Goal: Task Accomplishment & Management: Manage account settings

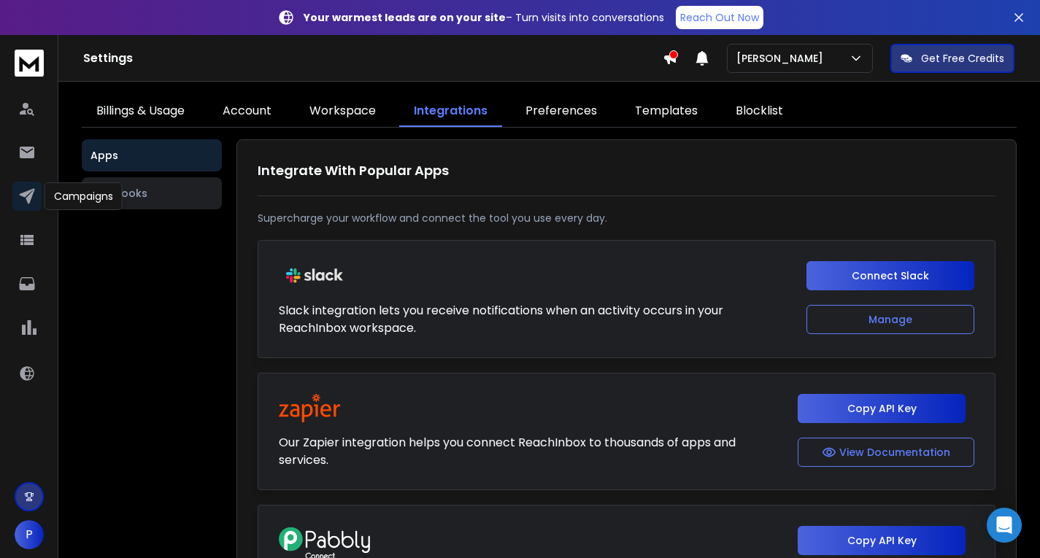
click at [27, 197] on icon at bounding box center [26, 195] width 15 height 15
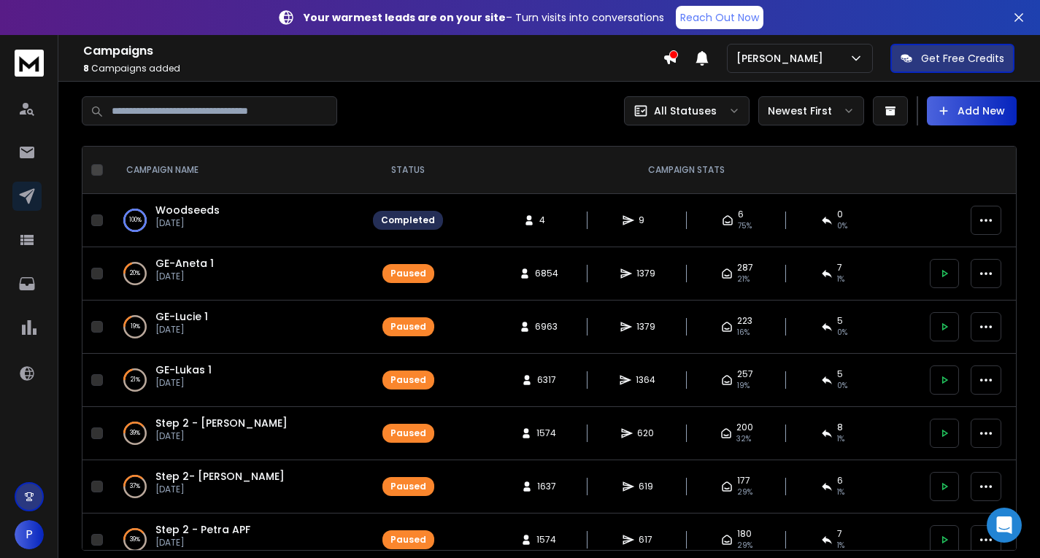
click at [250, 218] on div "100 % Woodseeds [DATE]" at bounding box center [236, 220] width 226 height 35
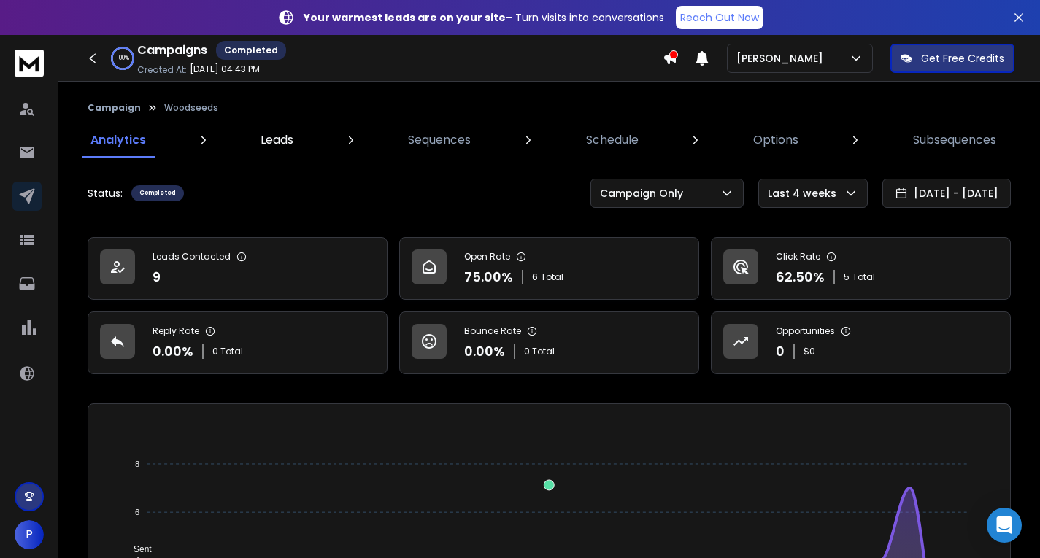
click at [268, 137] on p "Leads" at bounding box center [277, 140] width 33 height 18
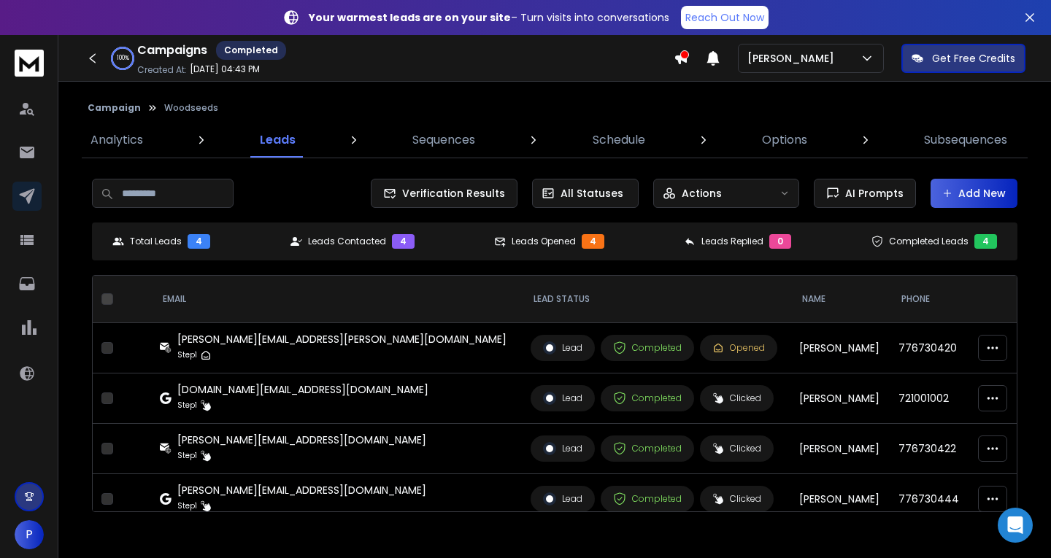
click at [253, 395] on div "[DOMAIN_NAME][EMAIL_ADDRESS][DOMAIN_NAME]" at bounding box center [302, 390] width 251 height 15
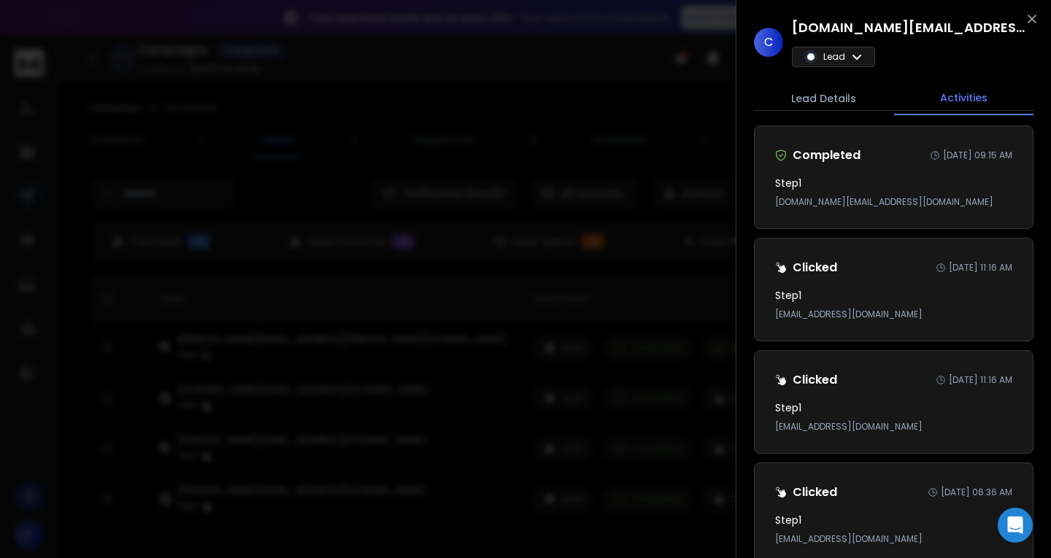
click at [951, 104] on button "Activities" at bounding box center [964, 99] width 140 height 34
click at [1029, 20] on icon "button" at bounding box center [1032, 18] width 7 height 7
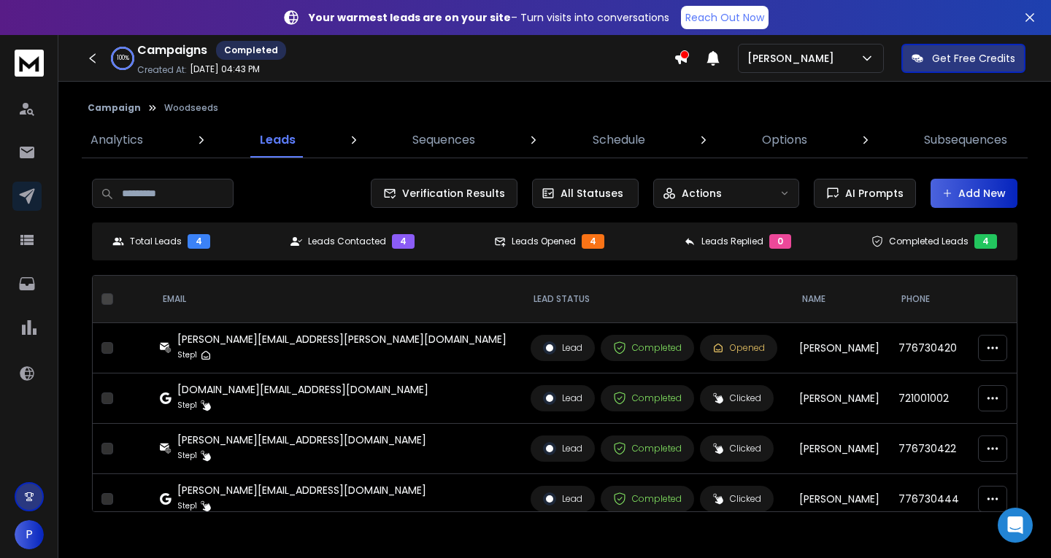
click at [986, 400] on icon "button" at bounding box center [992, 398] width 13 height 13
click at [940, 427] on p "Delete Lead" at bounding box center [944, 430] width 61 height 15
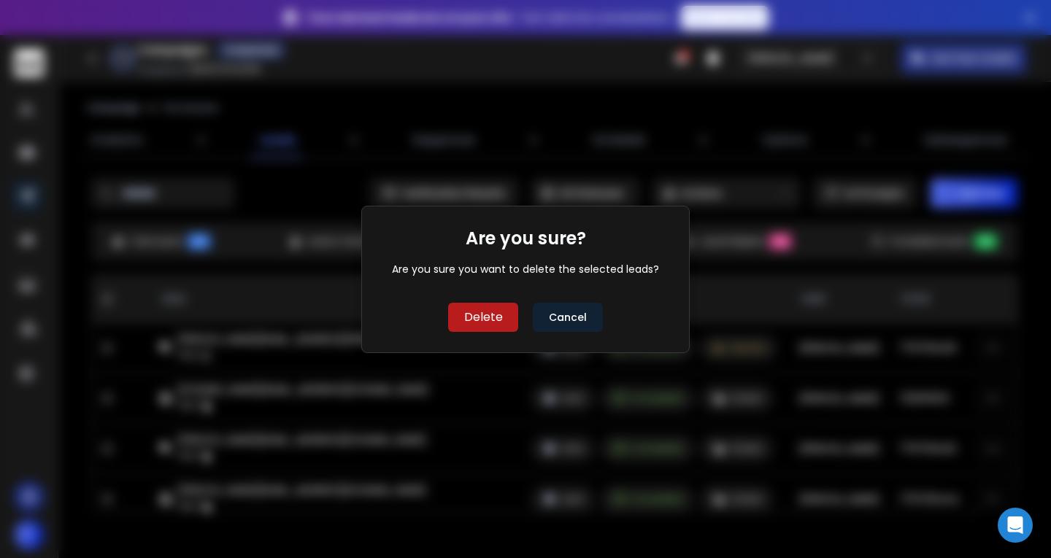
click at [483, 308] on button "Delete" at bounding box center [483, 317] width 70 height 29
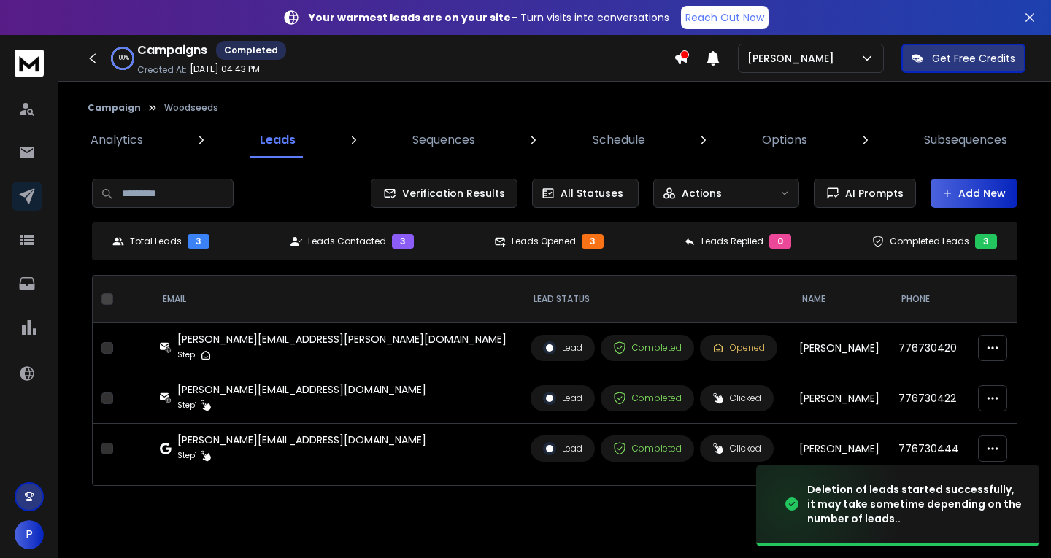
click at [972, 196] on button "Add New" at bounding box center [974, 193] width 87 height 29
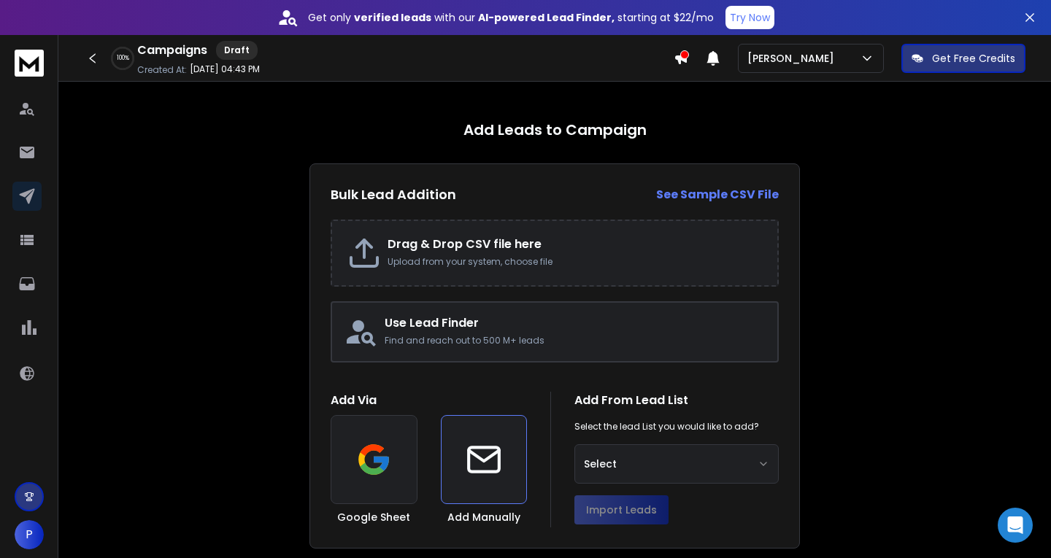
click at [483, 464] on icon at bounding box center [484, 460] width 37 height 44
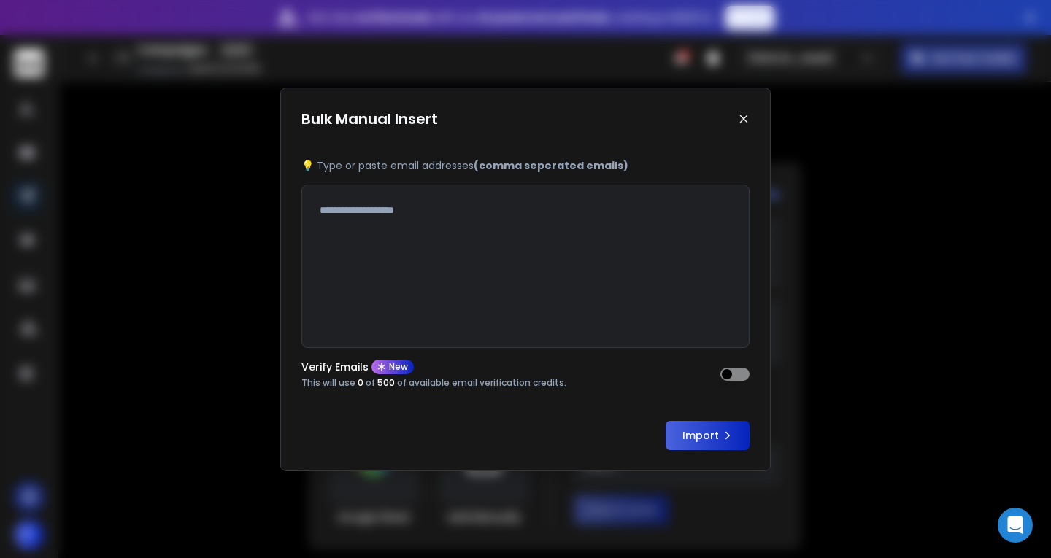
click at [343, 207] on textarea at bounding box center [526, 267] width 448 height 164
type textarea "**********"
click at [702, 437] on button "Import" at bounding box center [708, 435] width 84 height 29
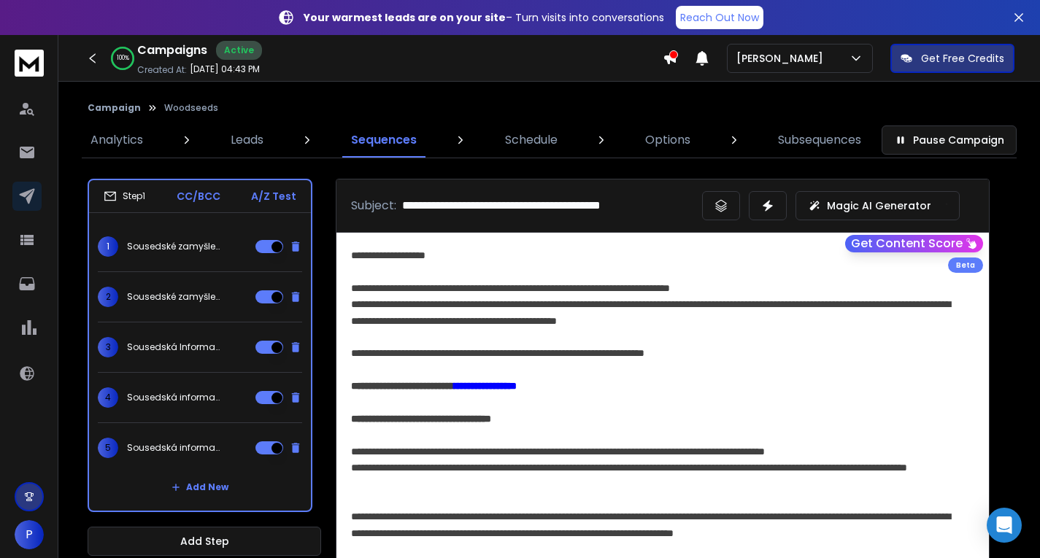
click at [169, 109] on p "Woodseeds" at bounding box center [191, 108] width 54 height 12
click at [88, 57] on icon at bounding box center [92, 58] width 13 height 13
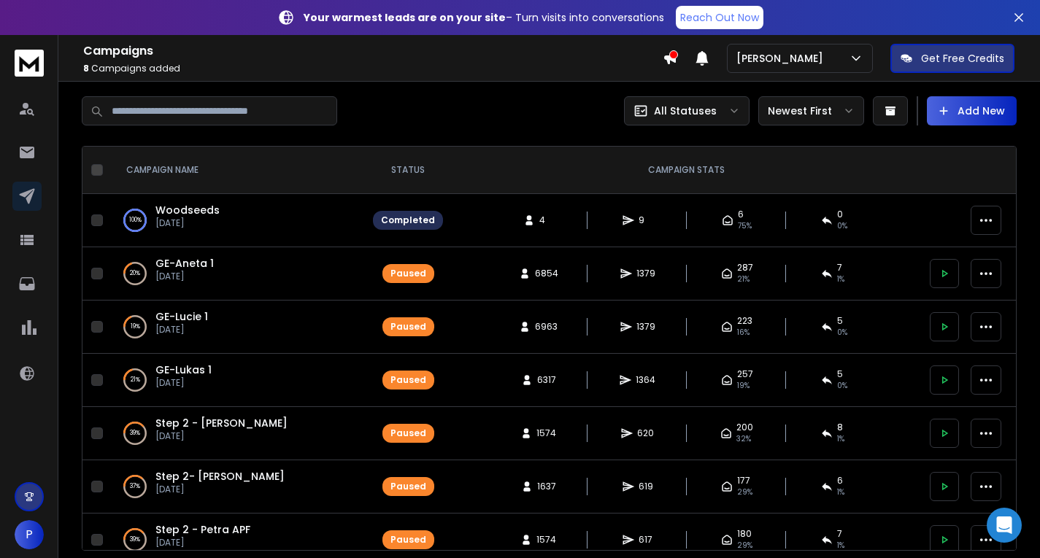
click at [175, 213] on span "Woodseeds" at bounding box center [187, 210] width 64 height 15
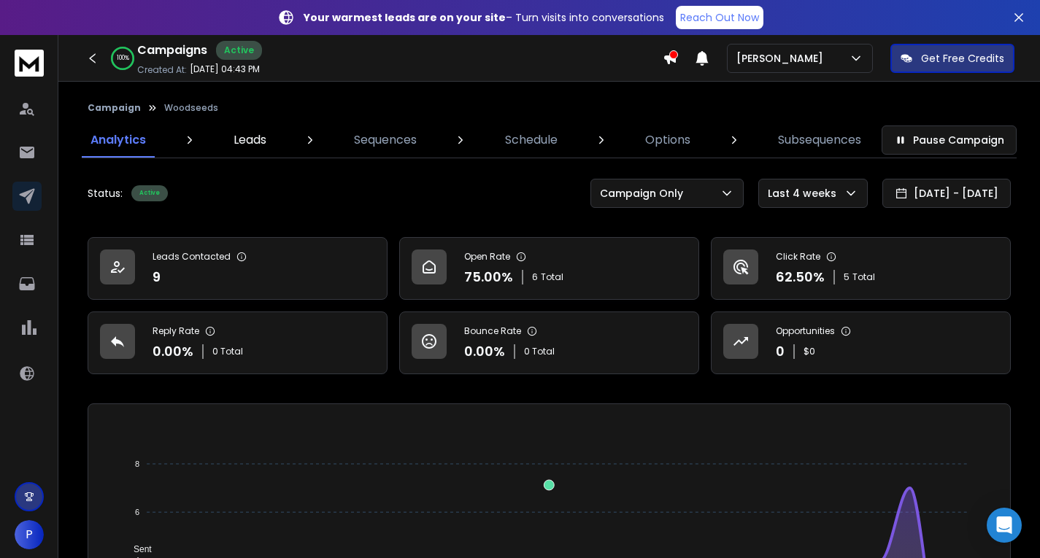
click at [254, 137] on p "Leads" at bounding box center [250, 140] width 33 height 18
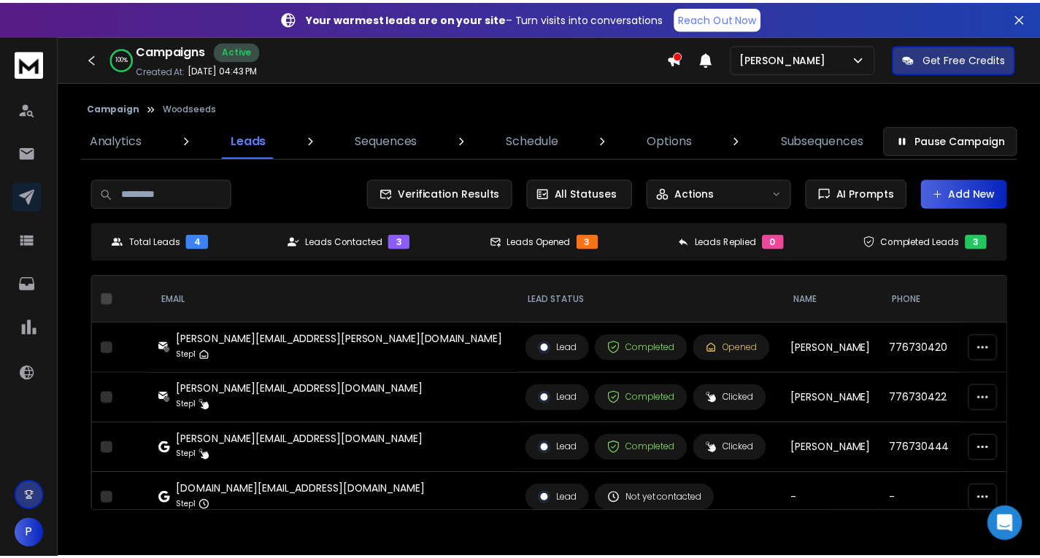
scroll to position [24, 0]
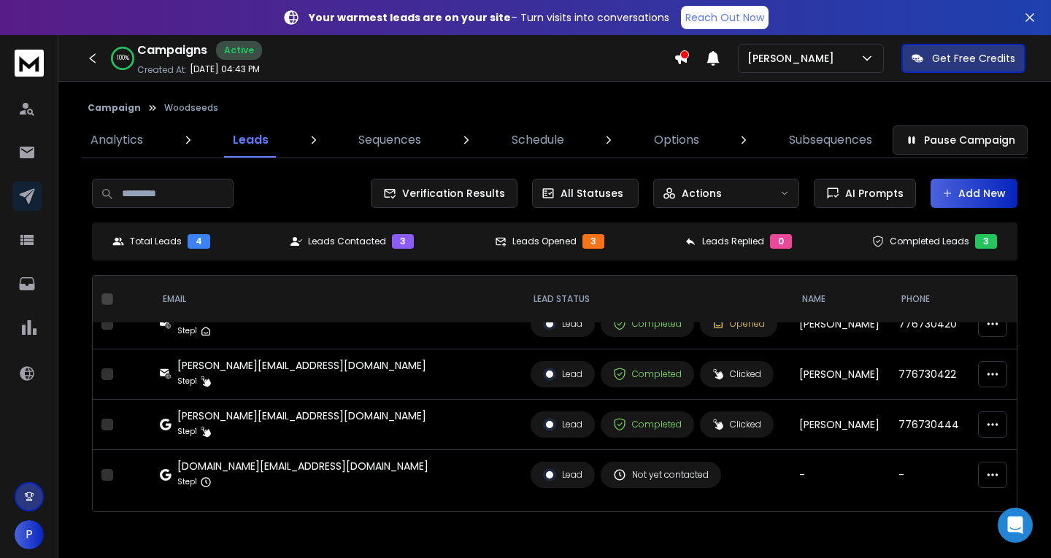
click at [293, 468] on div "[DOMAIN_NAME][EMAIL_ADDRESS][DOMAIN_NAME] Step 1" at bounding box center [336, 475] width 353 height 32
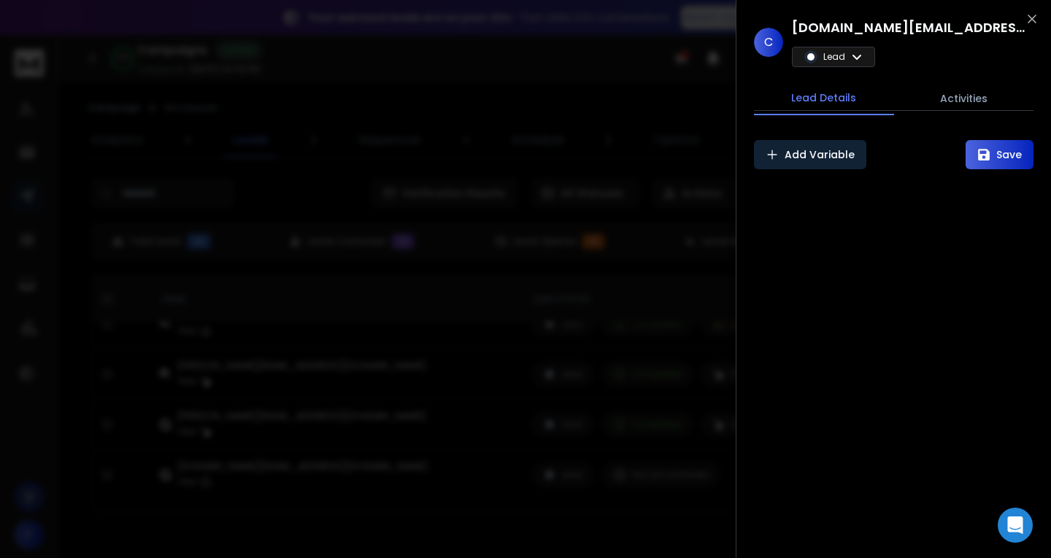
click at [837, 153] on button "Add Variable" at bounding box center [810, 154] width 112 height 29
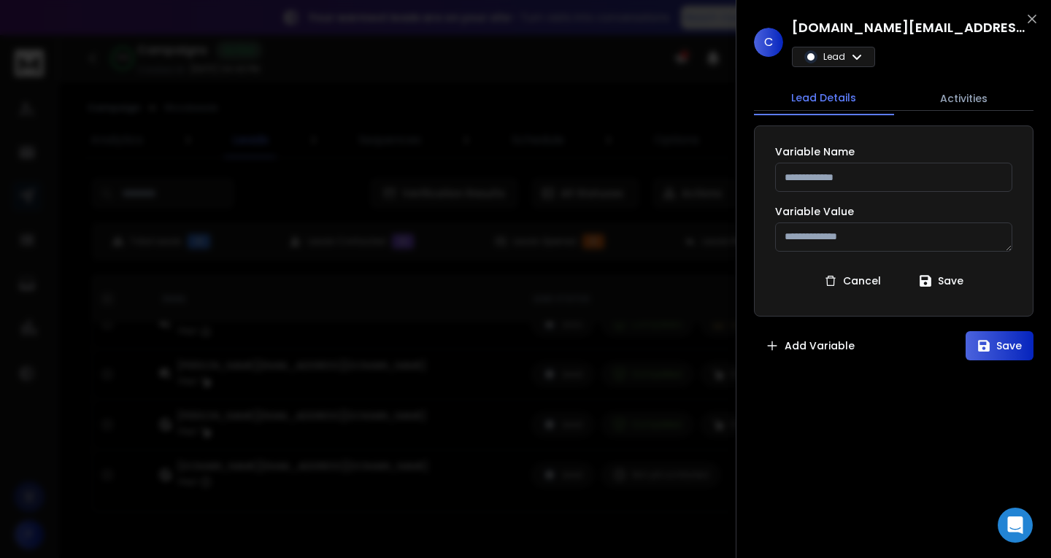
click at [816, 170] on input at bounding box center [893, 177] width 237 height 29
click at [821, 177] on input "****" at bounding box center [893, 177] width 237 height 29
type input "*"
type input "****"
type textarea "****"
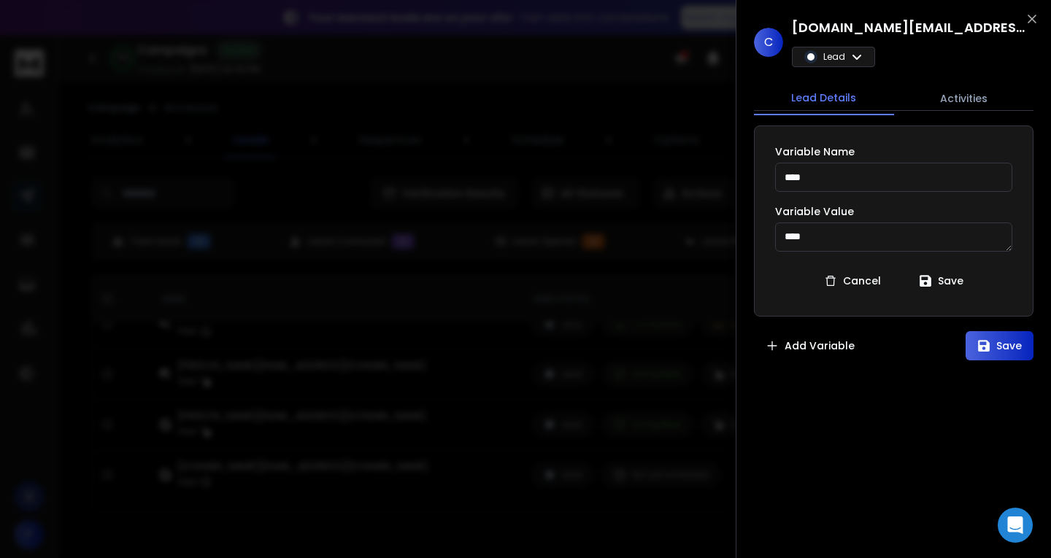
click at [1002, 344] on button "Save" at bounding box center [1000, 345] width 68 height 29
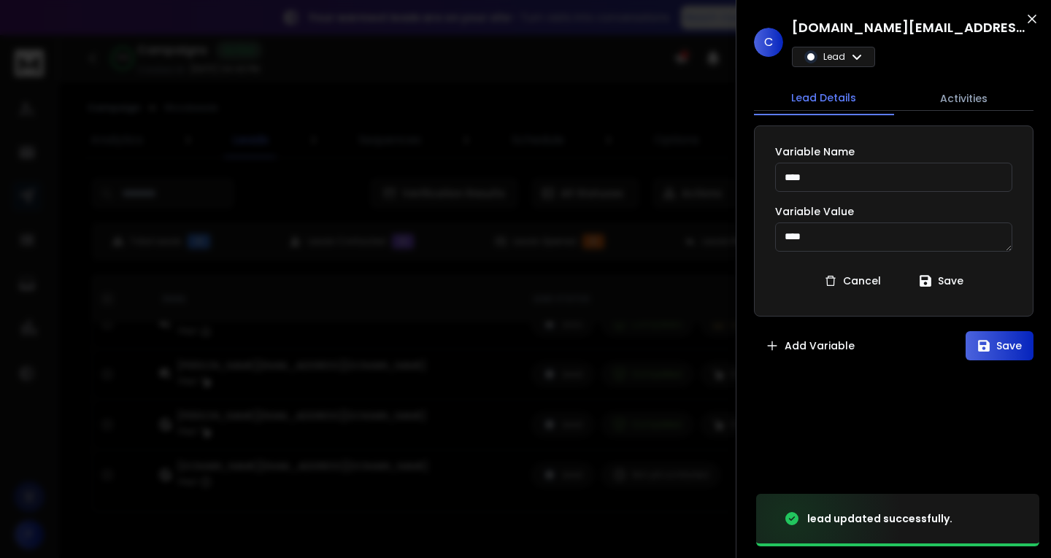
click at [1028, 23] on icon "button" at bounding box center [1032, 19] width 15 height 15
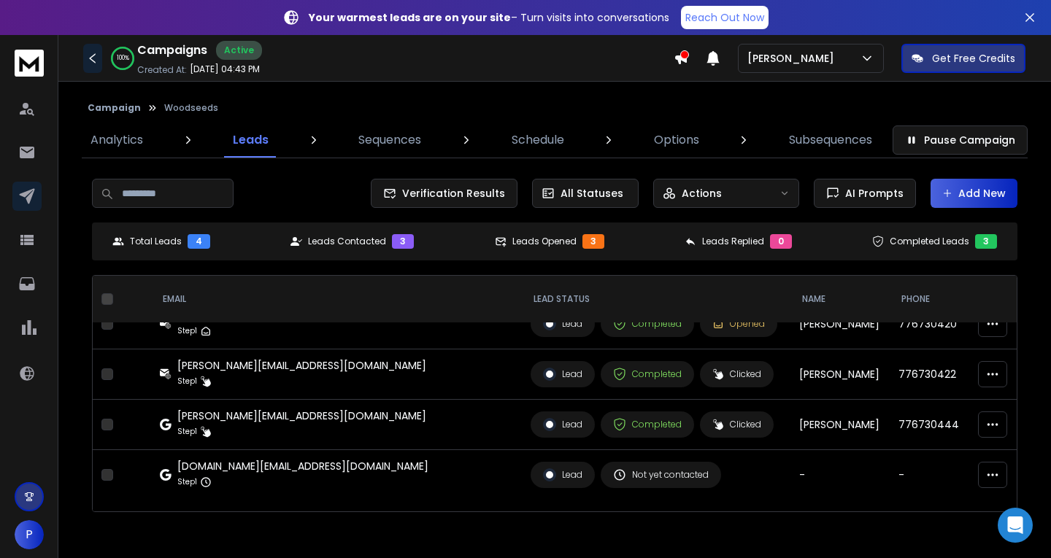
click at [93, 61] on icon at bounding box center [92, 58] width 13 height 13
